Goal: Task Accomplishment & Management: Use online tool/utility

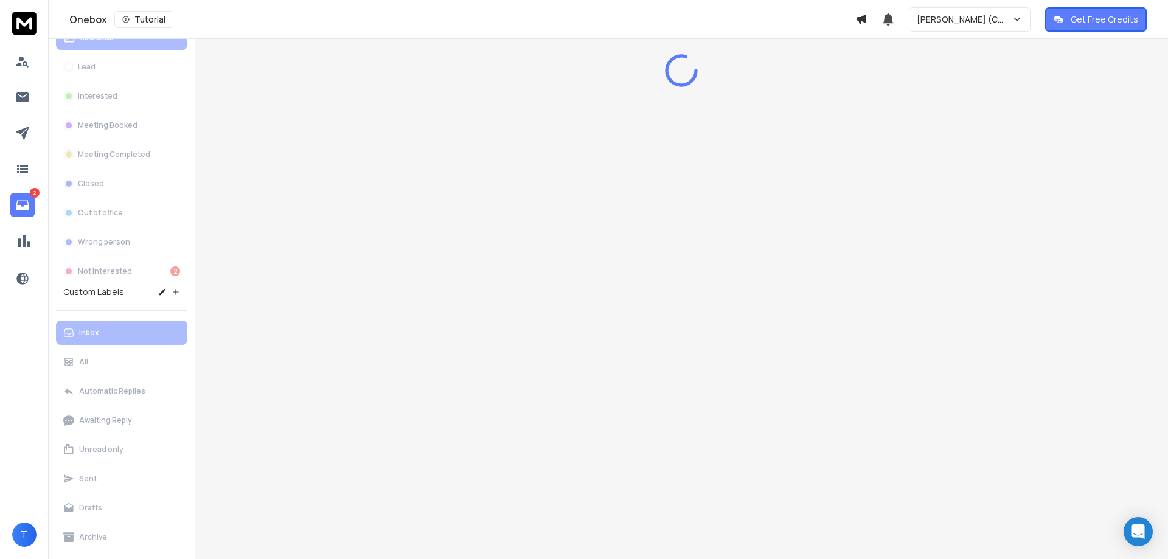
scroll to position [140, 0]
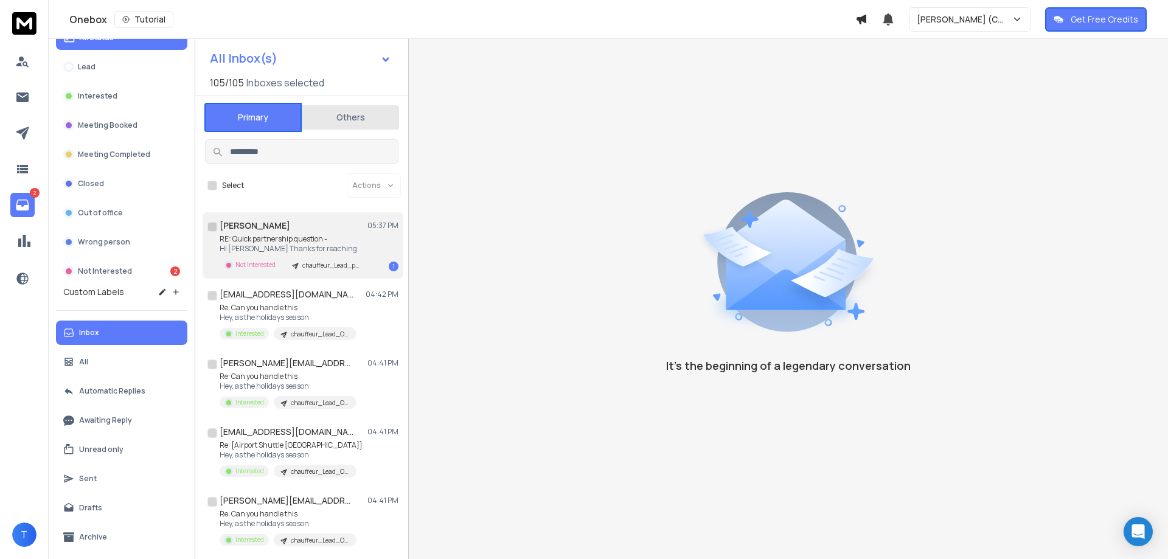
click at [285, 242] on p "RE: Quick partnership question -" at bounding box center [293, 239] width 146 height 10
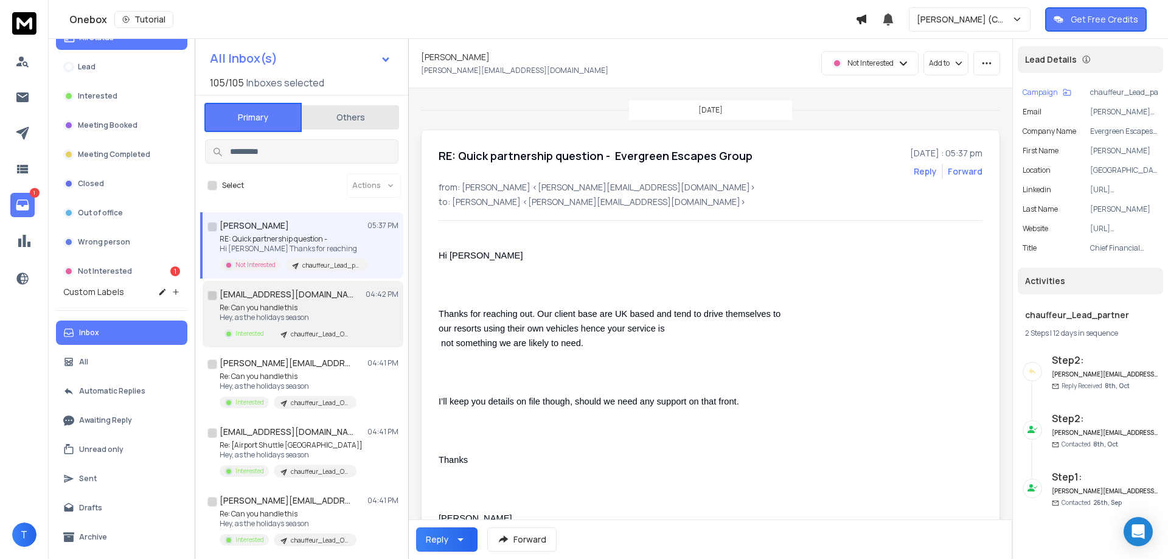
click at [290, 304] on p "Re: Can you handle this" at bounding box center [288, 308] width 137 height 10
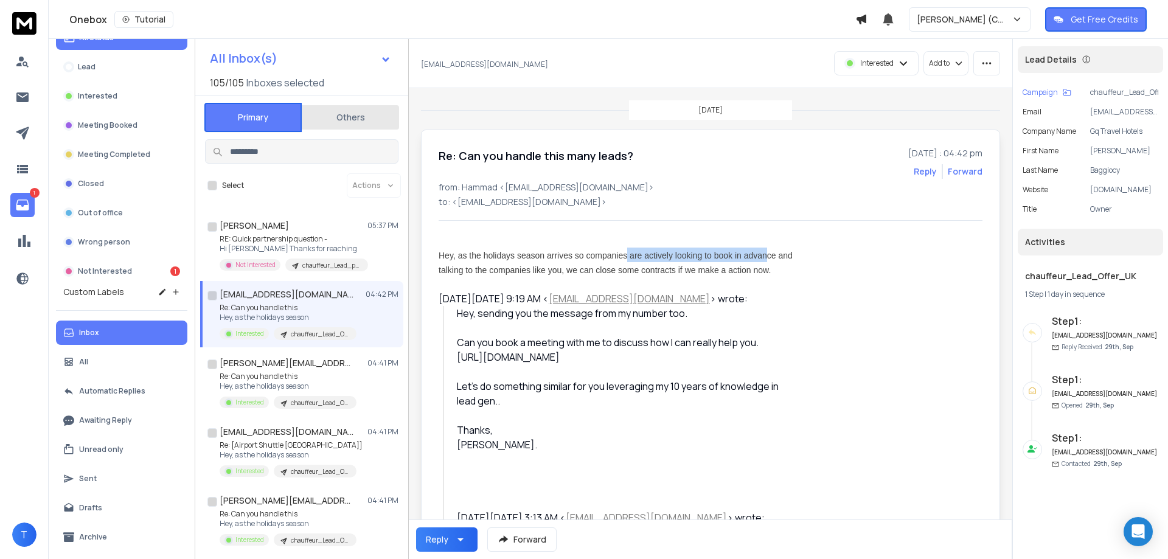
drag, startPoint x: 630, startPoint y: 256, endPoint x: 767, endPoint y: 253, distance: 137.6
click at [767, 253] on div "Hey, as the holidays season arrives so companies are actively looking to book i…" at bounding box center [616, 262] width 355 height 29
drag, startPoint x: 488, startPoint y: 271, endPoint x: 528, endPoint y: 271, distance: 39.6
click at [528, 271] on span "in advance and talking to the companies like you" at bounding box center [616, 263] width 354 height 24
drag, startPoint x: 587, startPoint y: 270, endPoint x: 776, endPoint y: 266, distance: 189.3
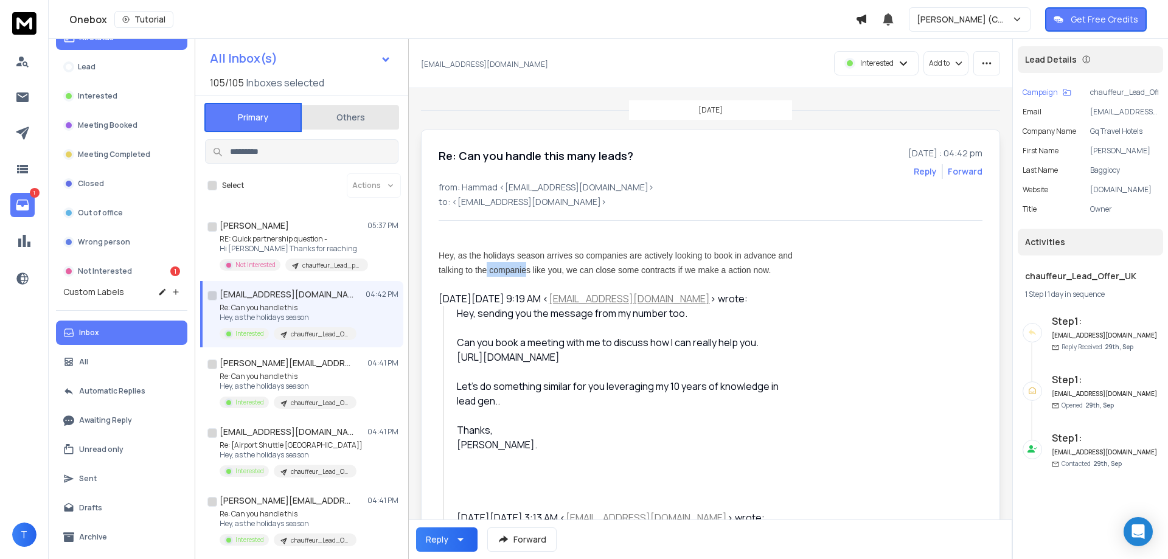
click at [776, 266] on div "Hey, as the holidays season arrives so companies are actively looking to book i…" at bounding box center [616, 262] width 355 height 29
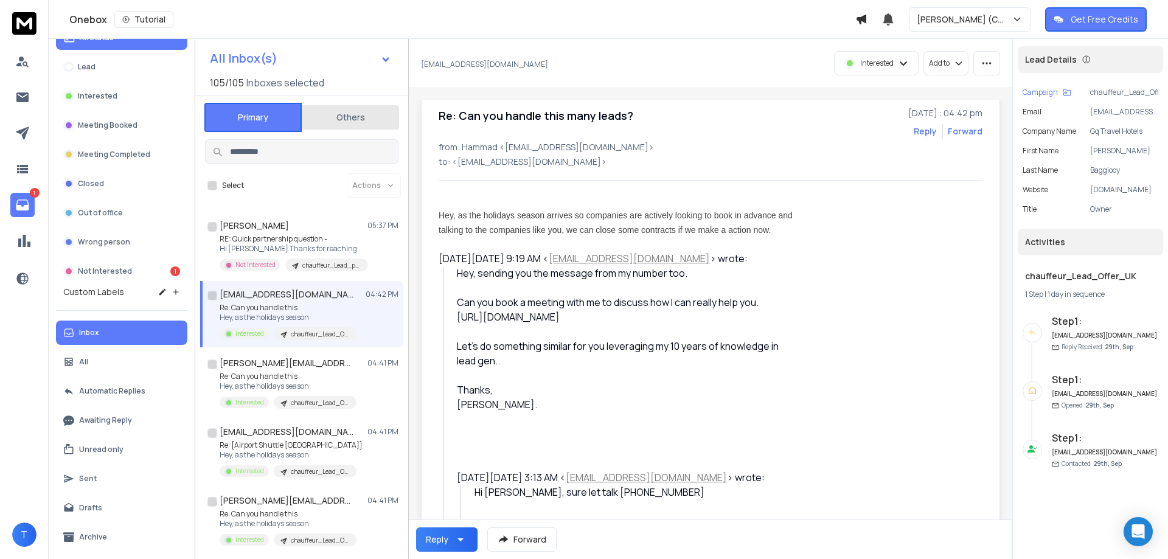
scroll to position [61, 0]
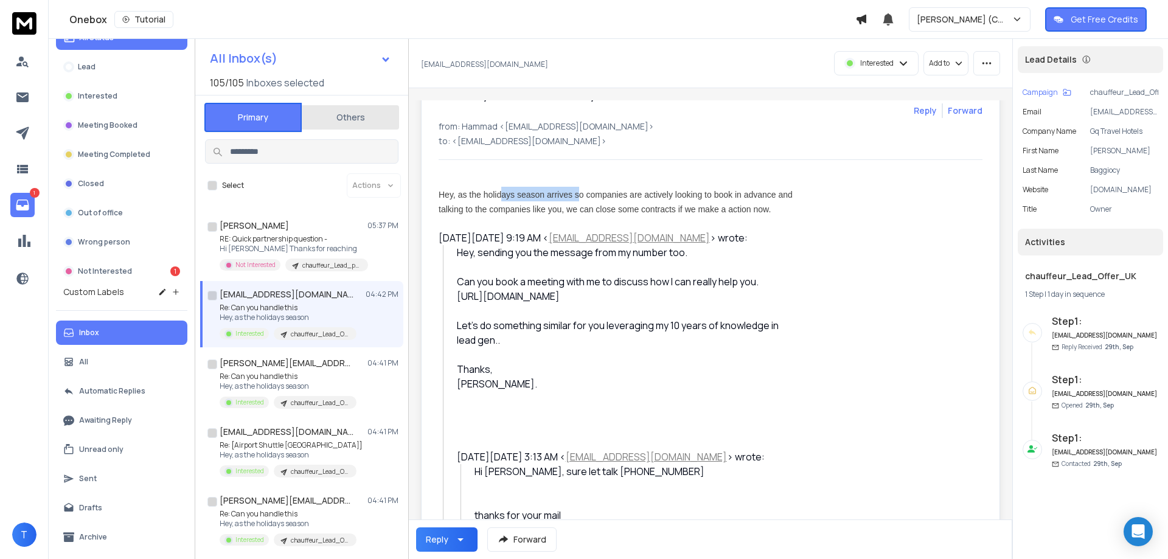
drag, startPoint x: 500, startPoint y: 191, endPoint x: 580, endPoint y: 197, distance: 80.0
click at [580, 197] on span "Hey, as the holidays season arrives so companies are actively looking to book" at bounding box center [586, 195] width 294 height 10
drag, startPoint x: 613, startPoint y: 197, endPoint x: 722, endPoint y: 201, distance: 109.0
click at [676, 195] on span "Hey, as the holidays season arrives so companies are actively looking to book" at bounding box center [586, 195] width 294 height 10
click at [724, 202] on div "Hey, as the holidays season arrives so companies are actively looking to book i…" at bounding box center [616, 201] width 355 height 29
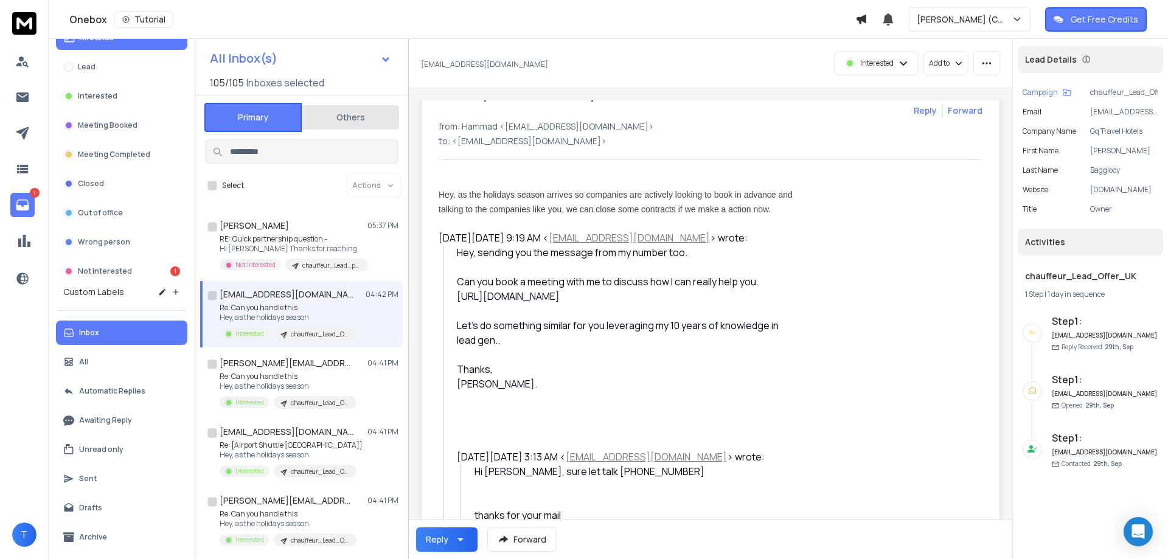
scroll to position [0, 0]
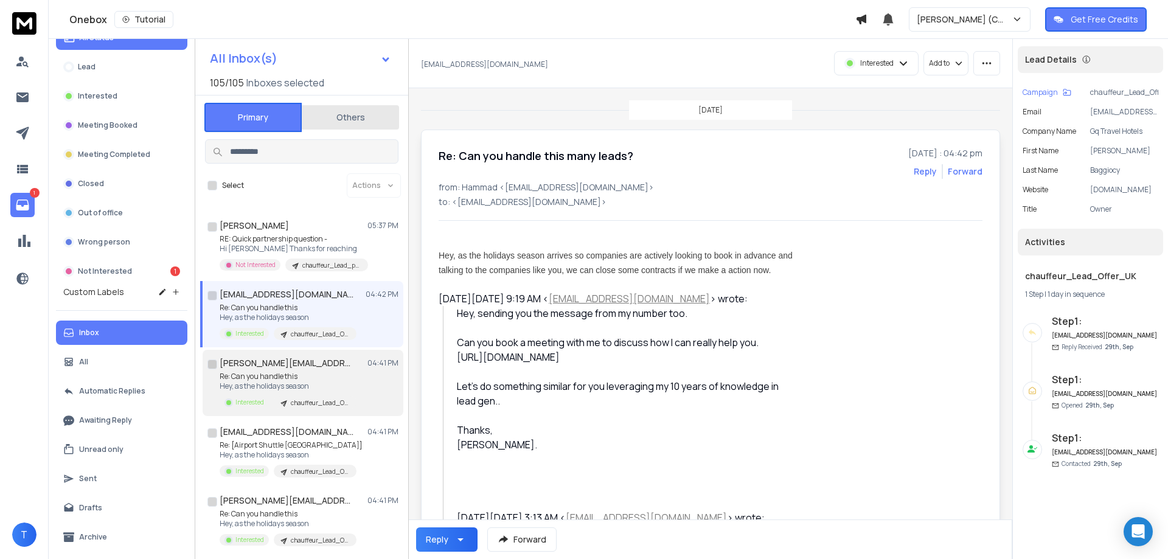
click at [295, 374] on p "Re: Can you handle this" at bounding box center [288, 377] width 137 height 10
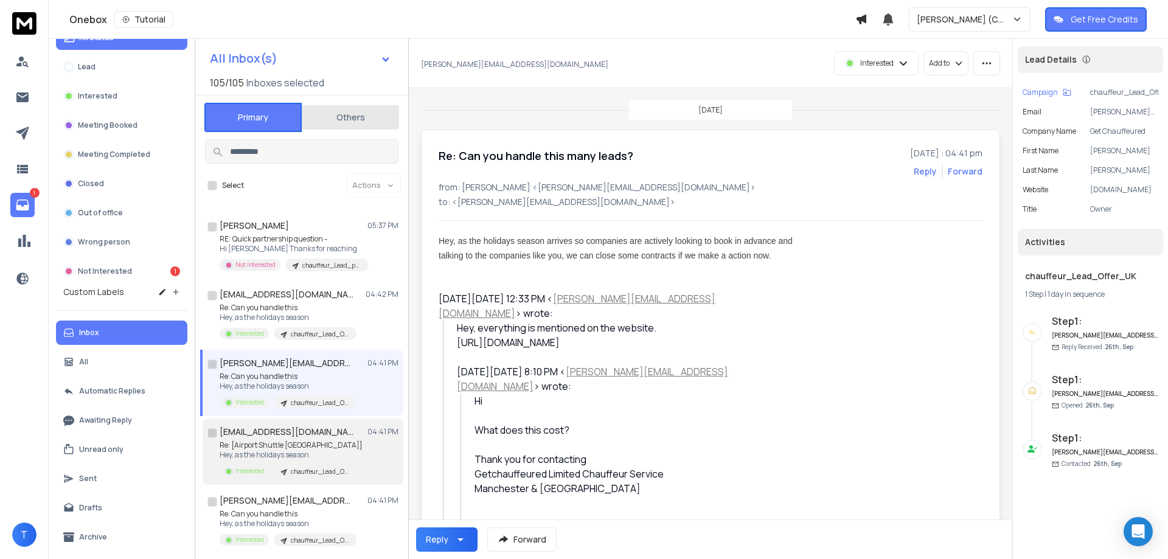
click at [288, 449] on p "Re: [Airport Shuttle [GEOGRAPHIC_DATA]]" at bounding box center [291, 446] width 143 height 10
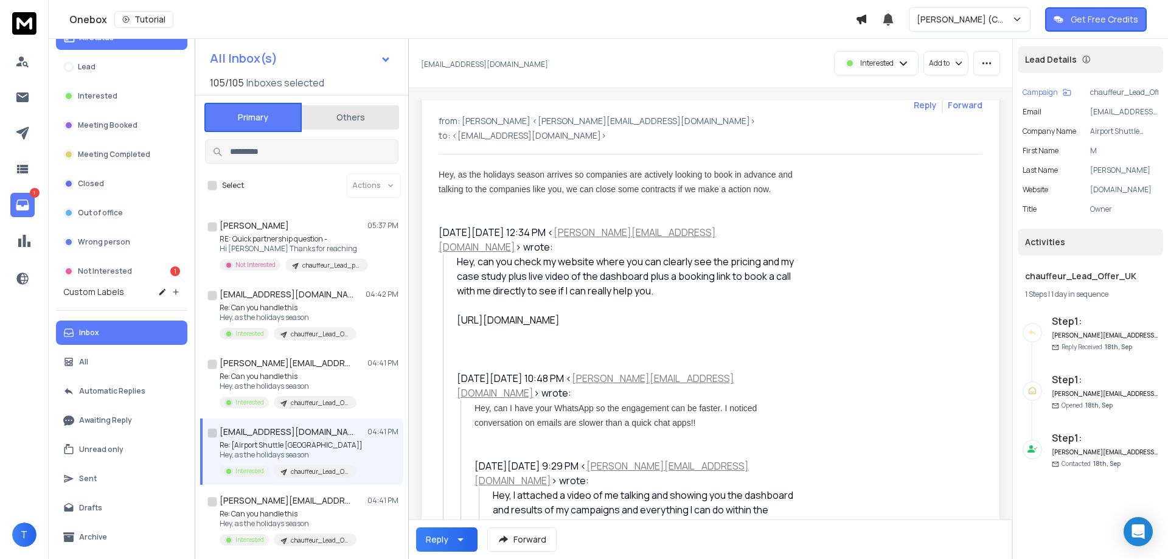
scroll to position [61, 0]
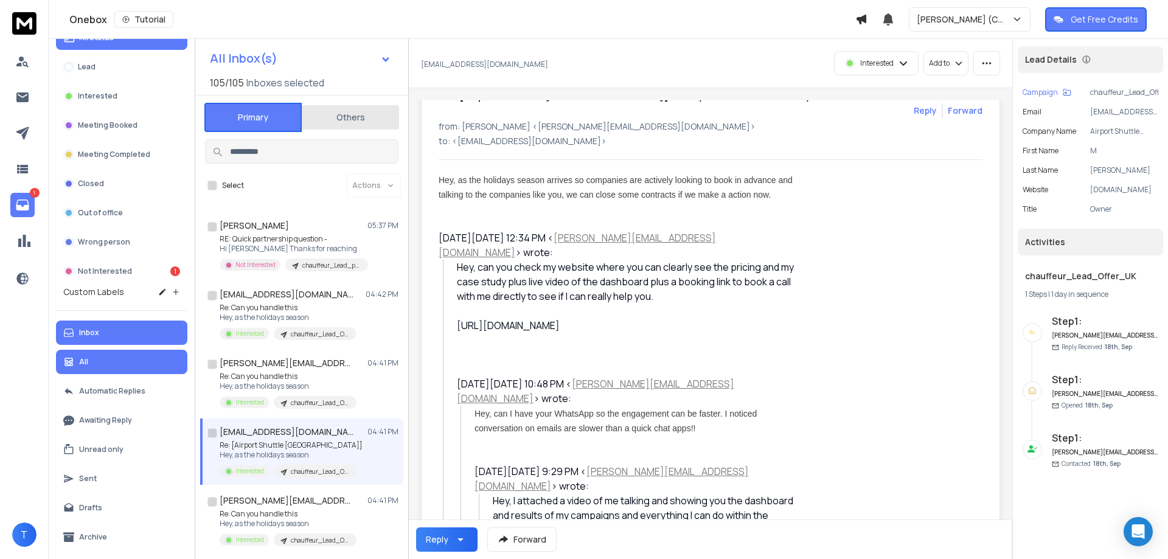
click at [104, 350] on button "All" at bounding box center [121, 362] width 131 height 24
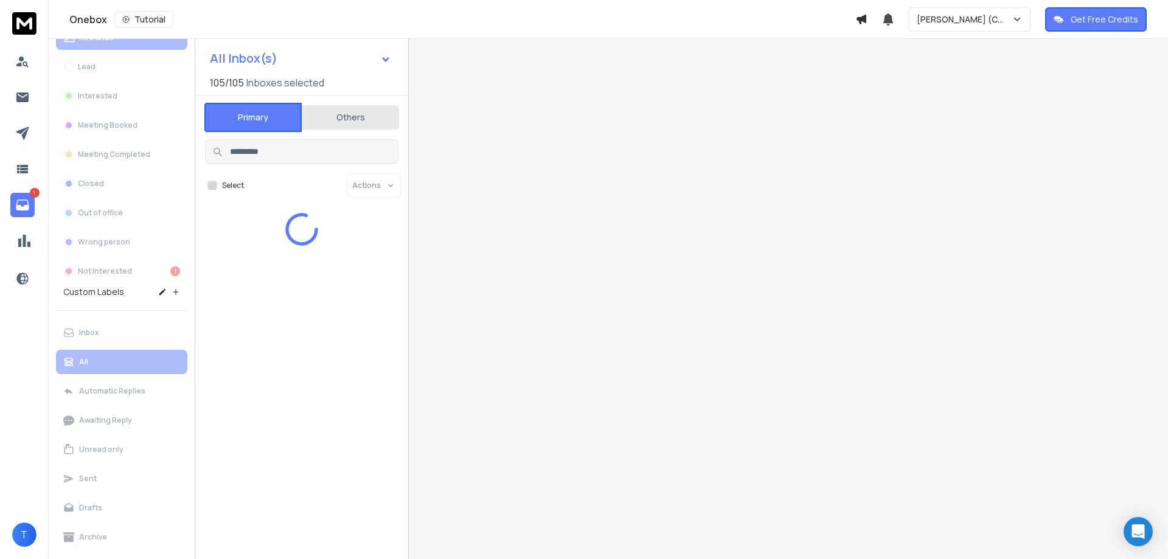
scroll to position [0, 0]
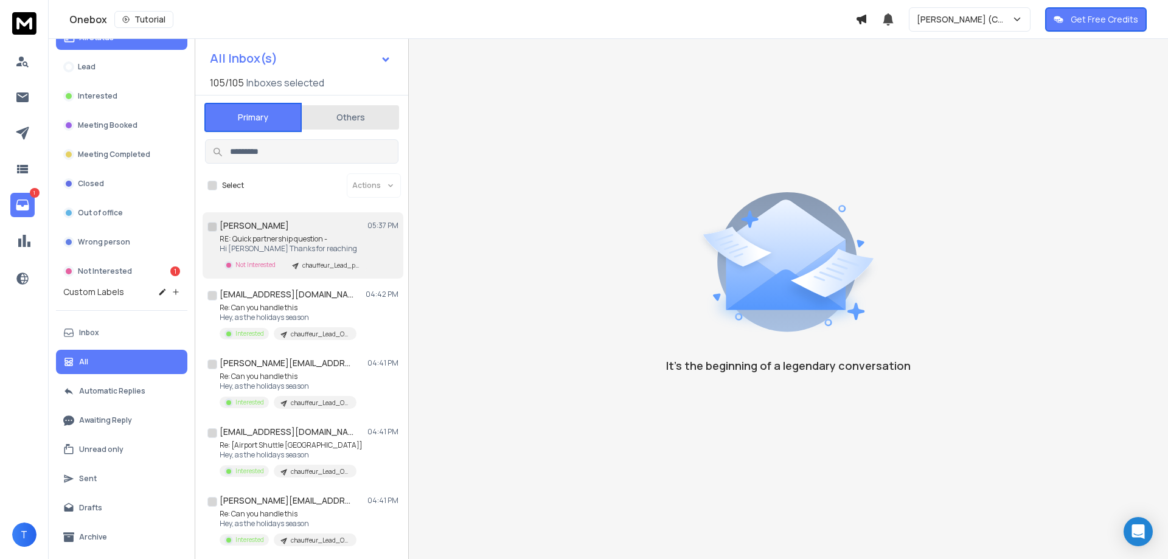
click at [313, 232] on div "James Johnson 05:37 PM RE: Quick partnership question - Hi Tanveer Thanks for r…" at bounding box center [309, 246] width 179 height 52
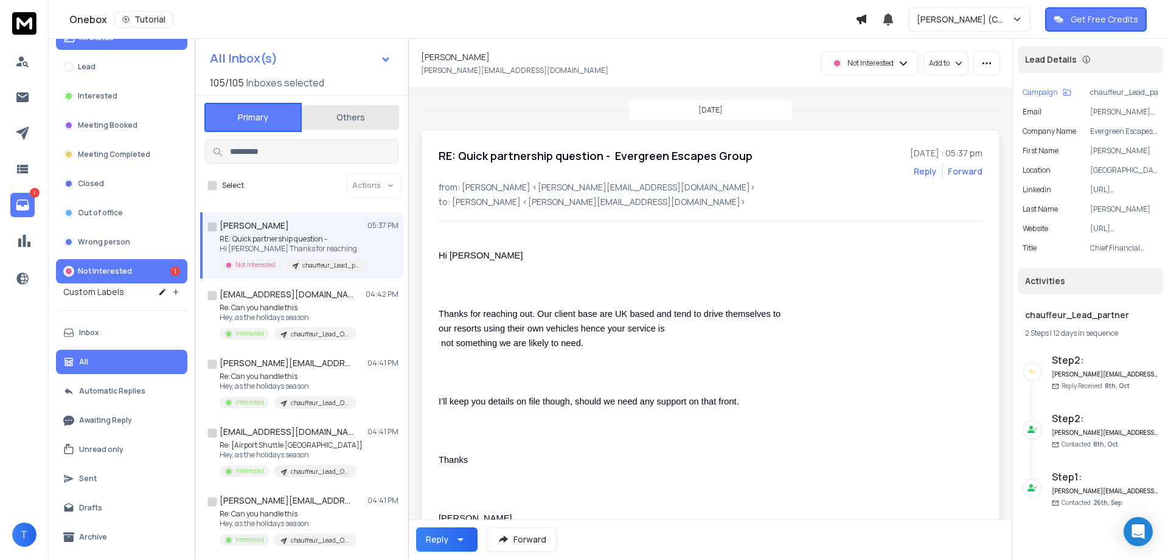
click at [141, 259] on button "Not Interested 1" at bounding box center [121, 271] width 131 height 24
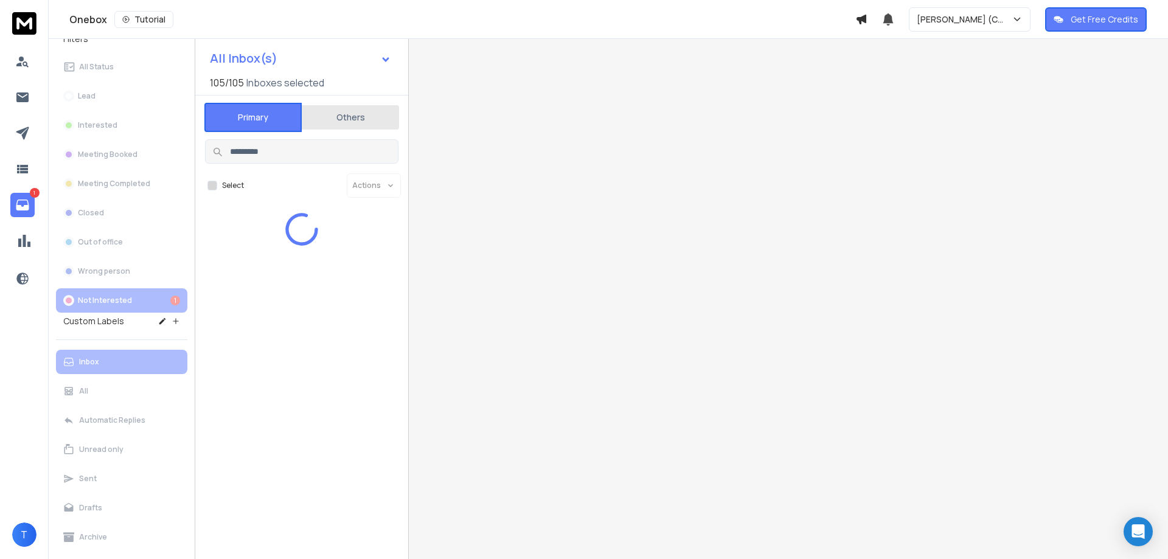
scroll to position [111, 0]
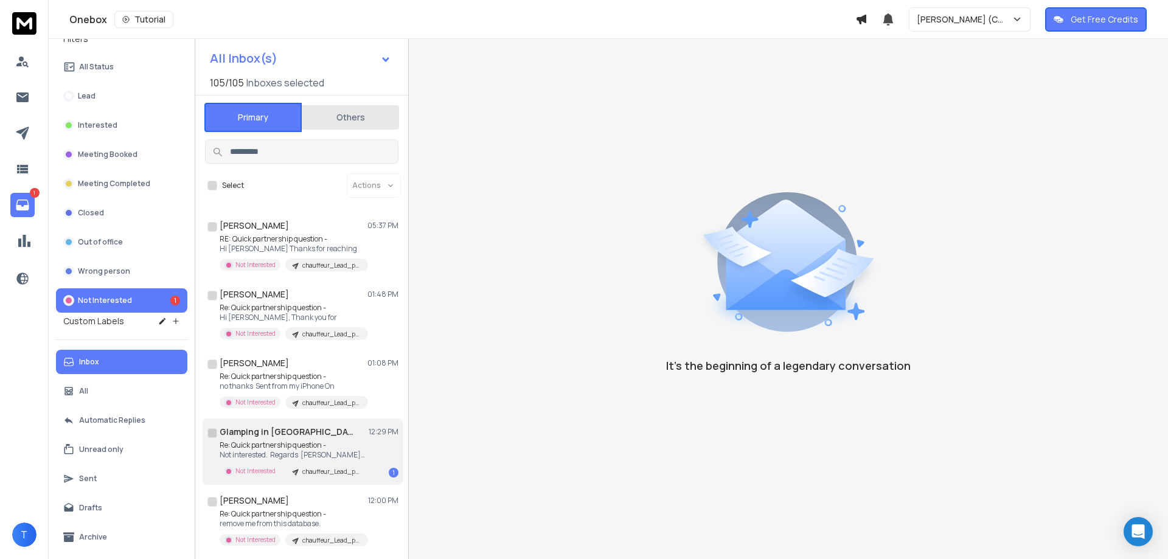
click at [310, 452] on p "Not interested. Regards [PERSON_NAME] Glamping in [GEOGRAPHIC_DATA] Search" at bounding box center [293, 455] width 146 height 10
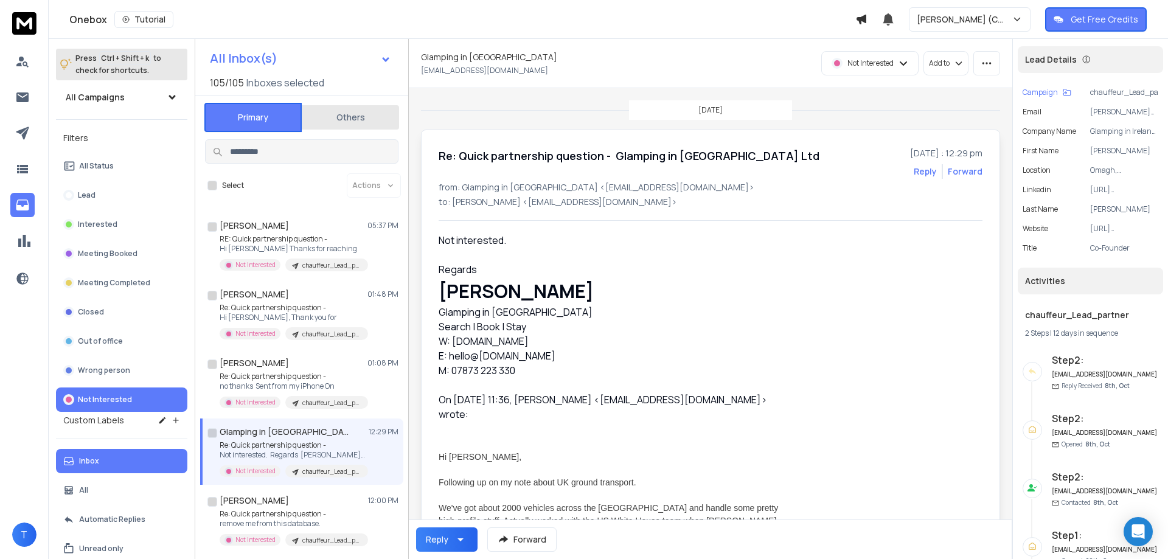
scroll to position [0, 0]
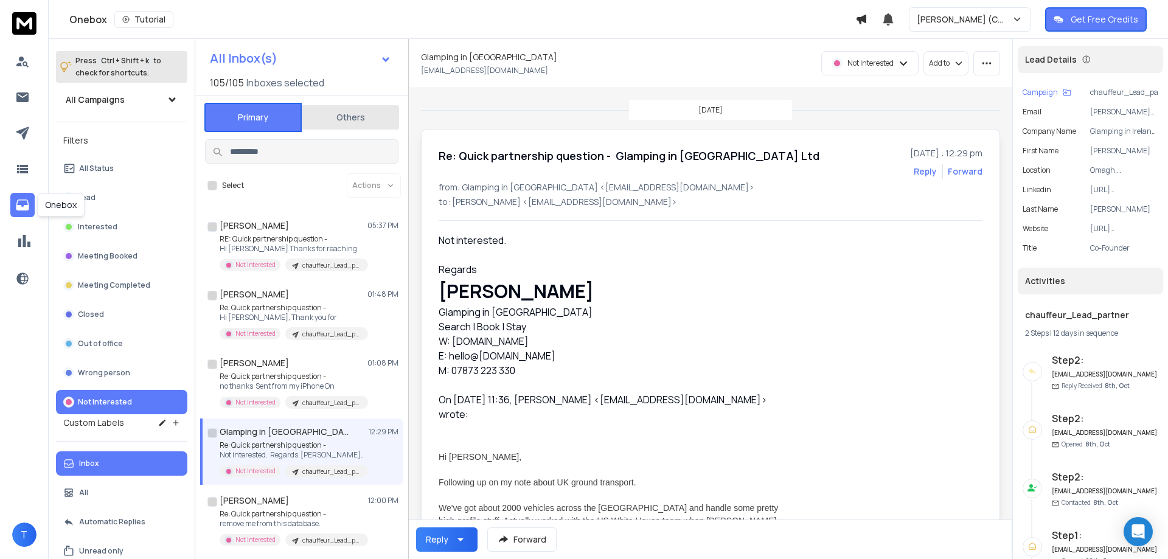
click at [24, 201] on icon at bounding box center [22, 205] width 15 height 15
